Goal: Find specific page/section: Find specific page/section

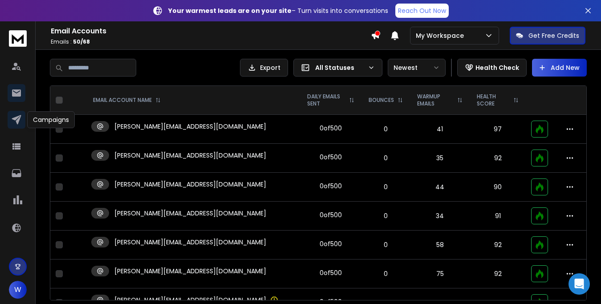
click at [18, 117] on icon at bounding box center [16, 119] width 11 height 11
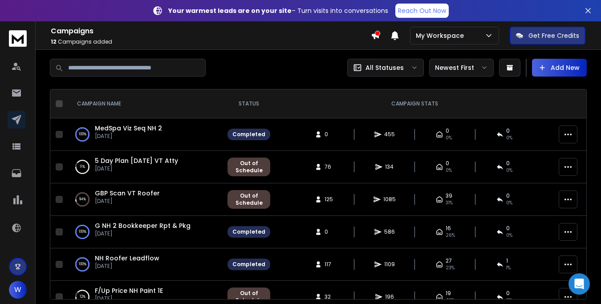
click at [138, 130] on span "MedSpa Viz Seq NH 2" at bounding box center [128, 128] width 67 height 9
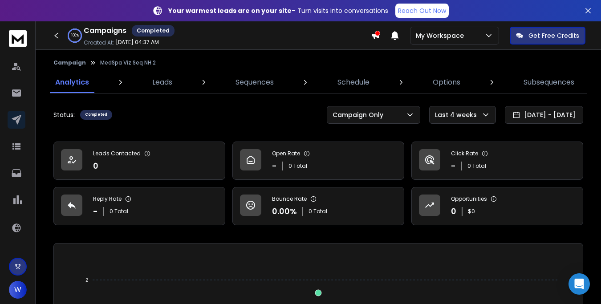
scroll to position [4, 0]
click at [256, 80] on p "Sequences" at bounding box center [255, 82] width 38 height 11
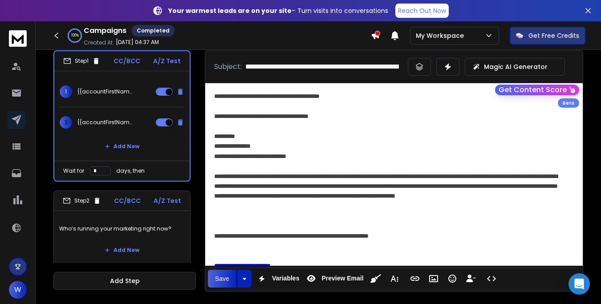
scroll to position [155, 0]
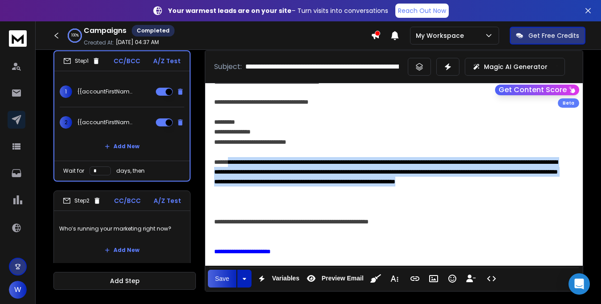
drag, startPoint x: 276, startPoint y: 189, endPoint x: 228, endPoint y: 163, distance: 54.2
click at [228, 163] on div "**********" at bounding box center [390, 177] width 353 height 40
